Goal: Navigation & Orientation: Understand site structure

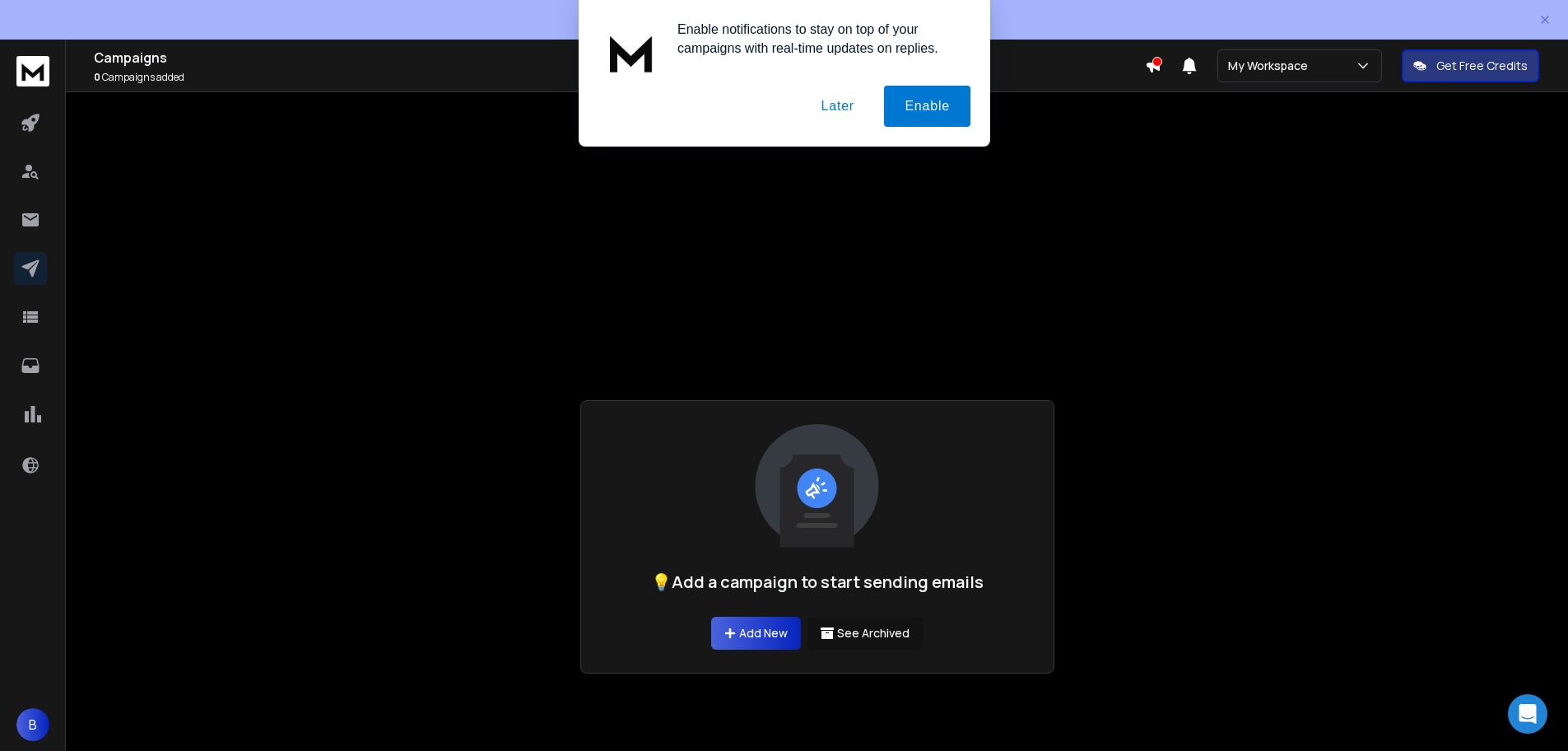
drag, startPoint x: 845, startPoint y: 106, endPoint x: 642, endPoint y: 339, distance: 309.0
click at [846, 108] on button "Later" at bounding box center [837, 106] width 74 height 42
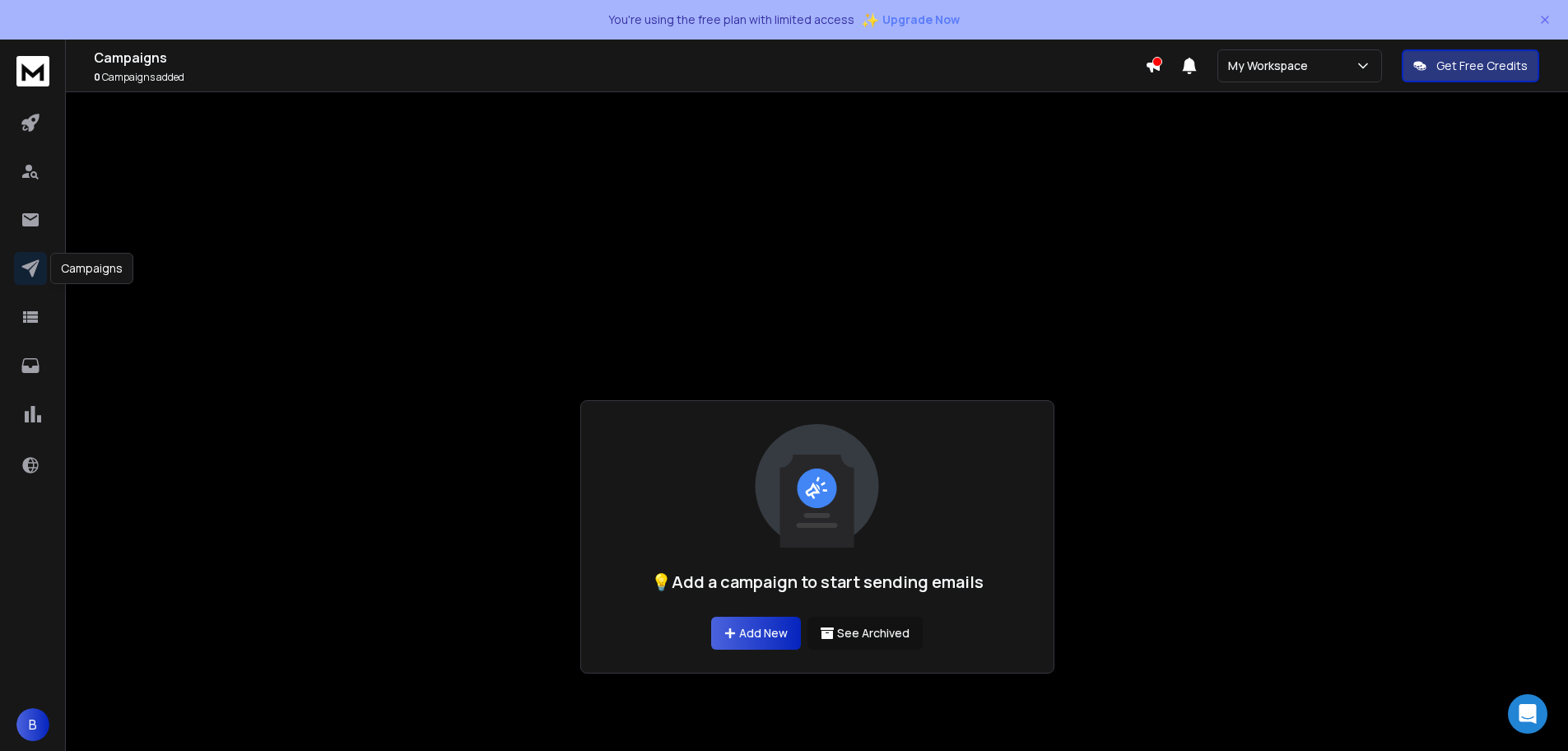
click at [27, 260] on icon at bounding box center [31, 268] width 20 height 20
click at [31, 261] on icon at bounding box center [31, 268] width 20 height 20
click at [1321, 68] on div "My Workspace" at bounding box center [1300, 66] width 143 height 17
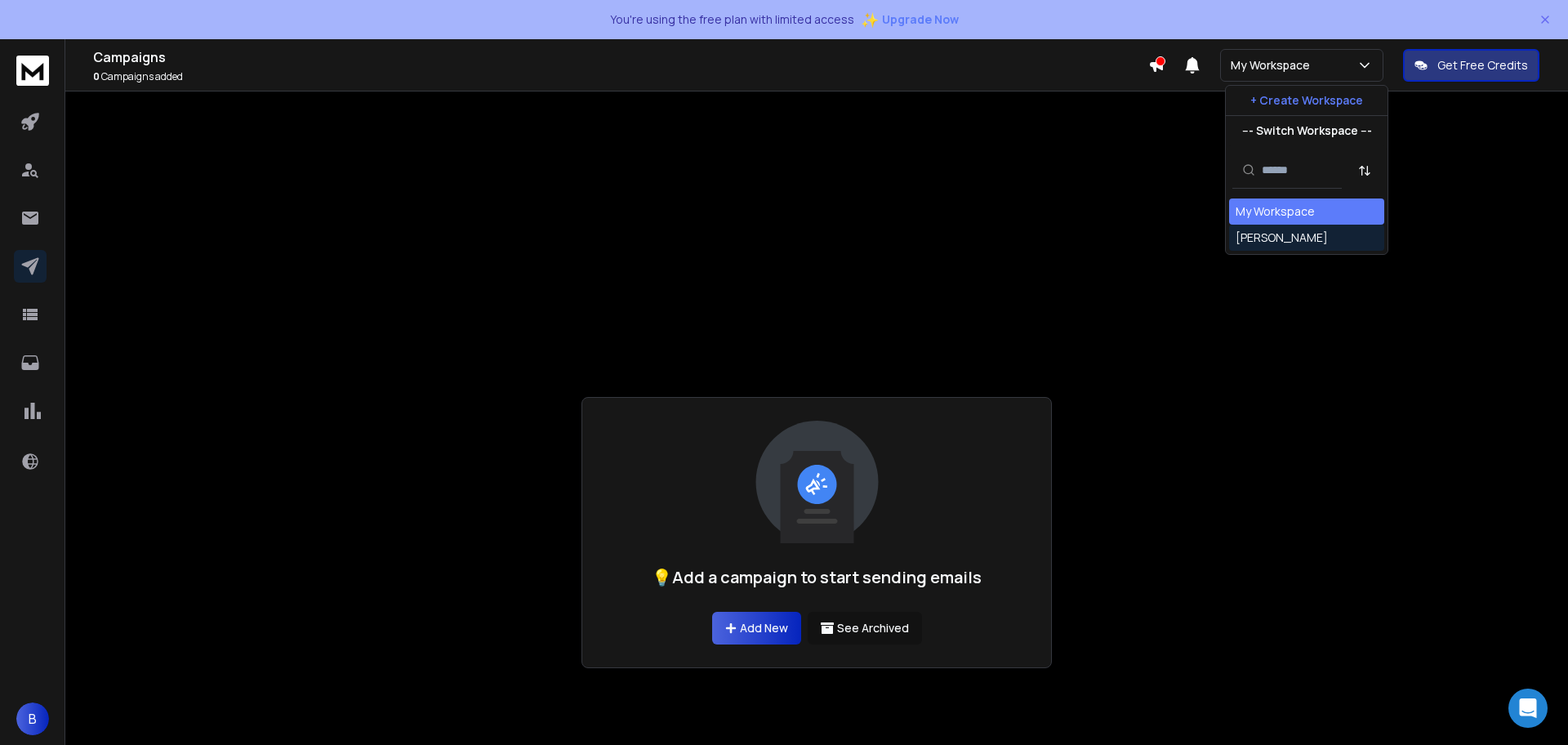
click at [1259, 239] on div "[PERSON_NAME]" at bounding box center [1282, 238] width 92 height 16
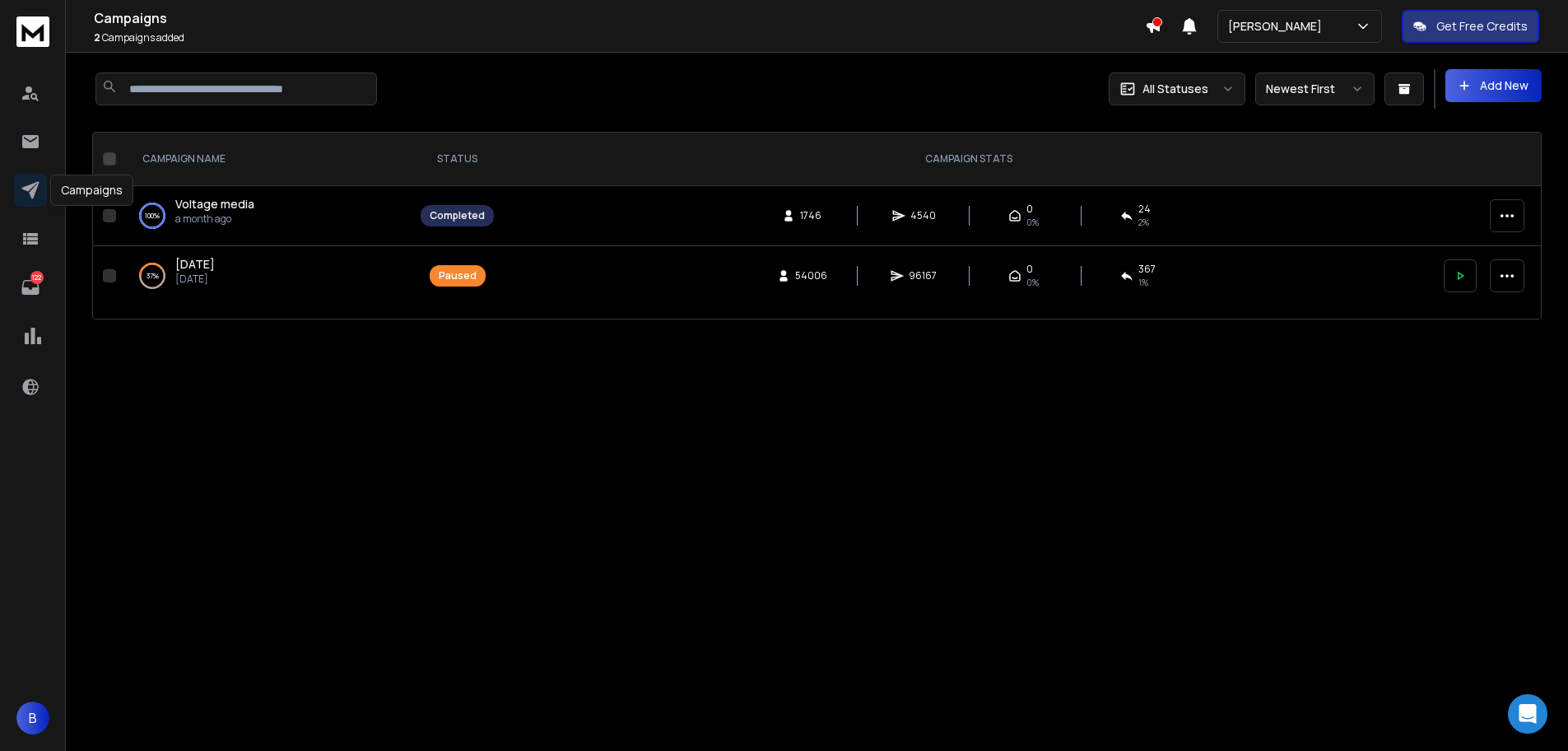
click at [29, 185] on icon at bounding box center [30, 189] width 17 height 17
